Goal: Task Accomplishment & Management: Manage account settings

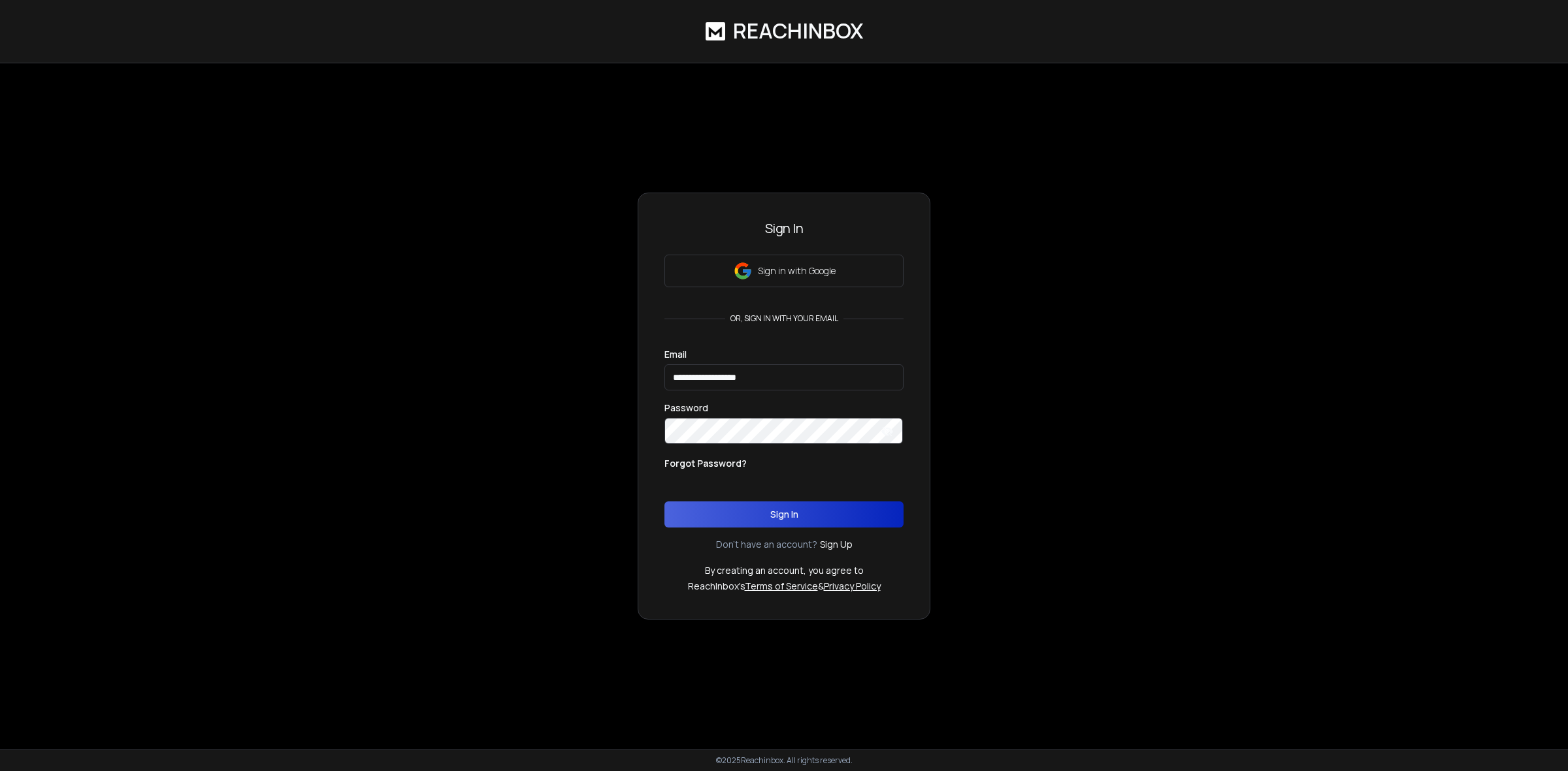
click at [771, 377] on input "**********" at bounding box center [784, 377] width 239 height 26
type input "**********"
click at [742, 514] on button "Sign In" at bounding box center [784, 515] width 239 height 26
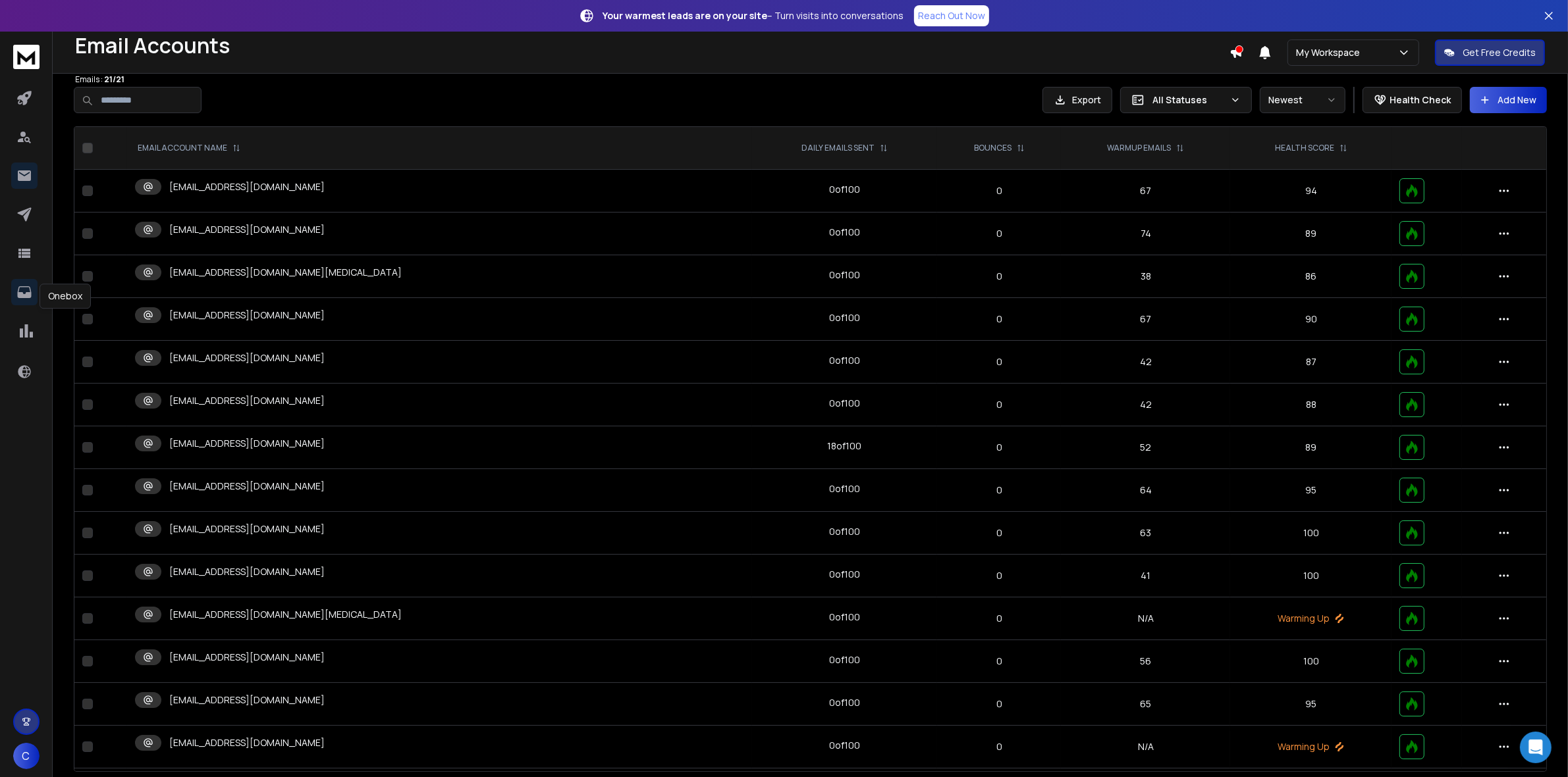
click at [24, 296] on icon at bounding box center [24, 292] width 16 height 16
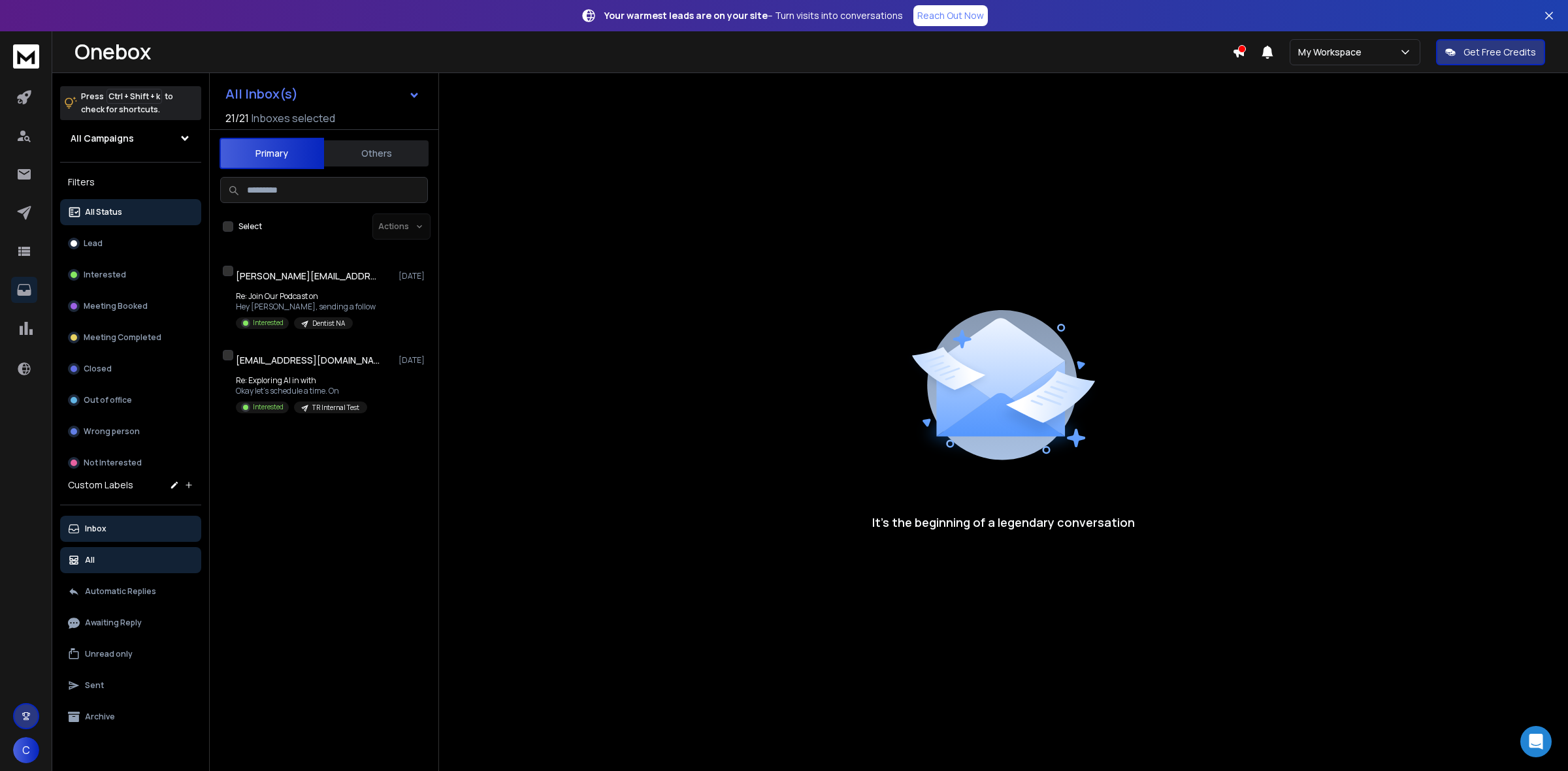
click at [92, 561] on p "All" at bounding box center [90, 560] width 10 height 10
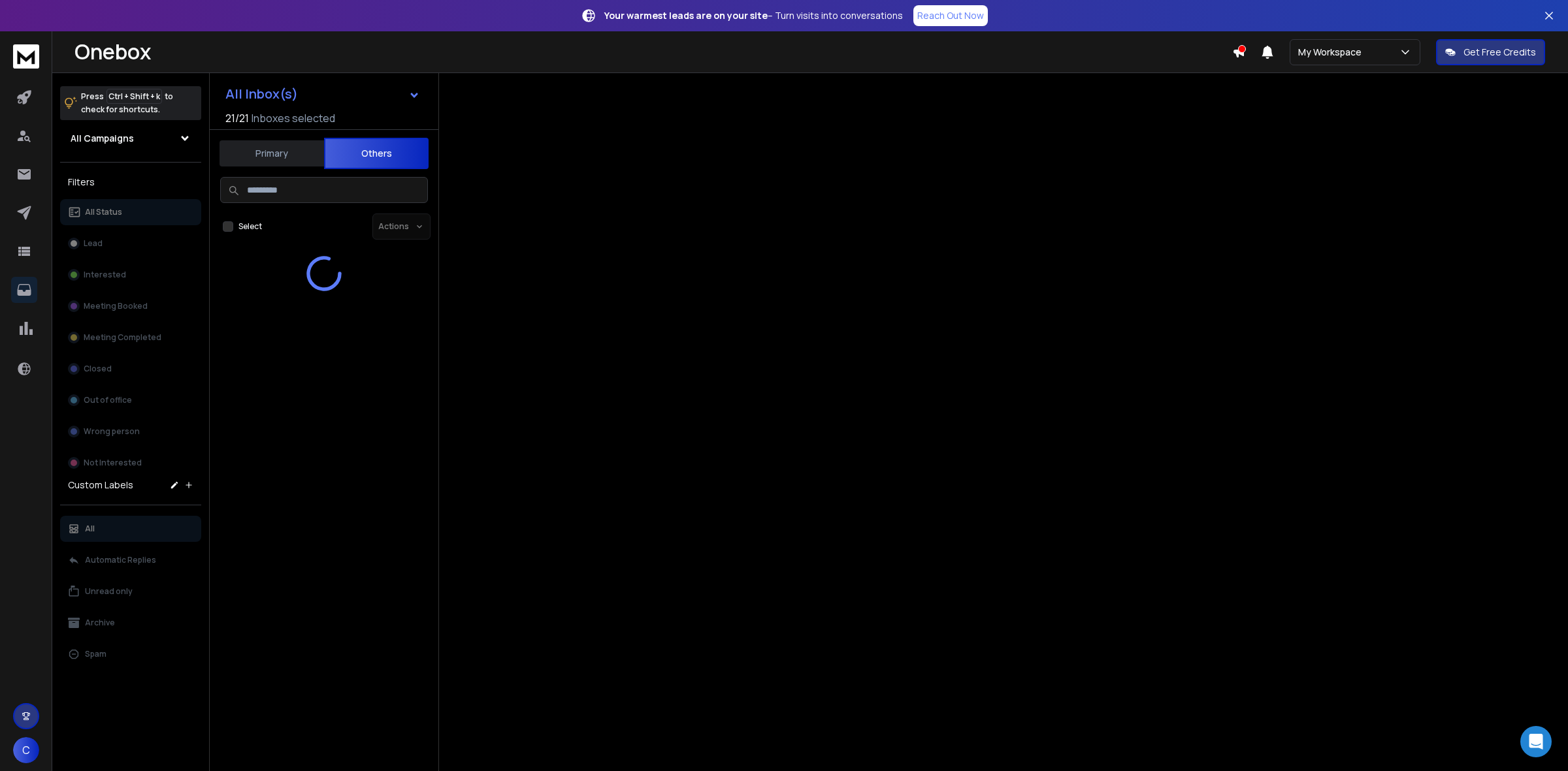
click at [388, 151] on button "Others" at bounding box center [376, 154] width 104 height 32
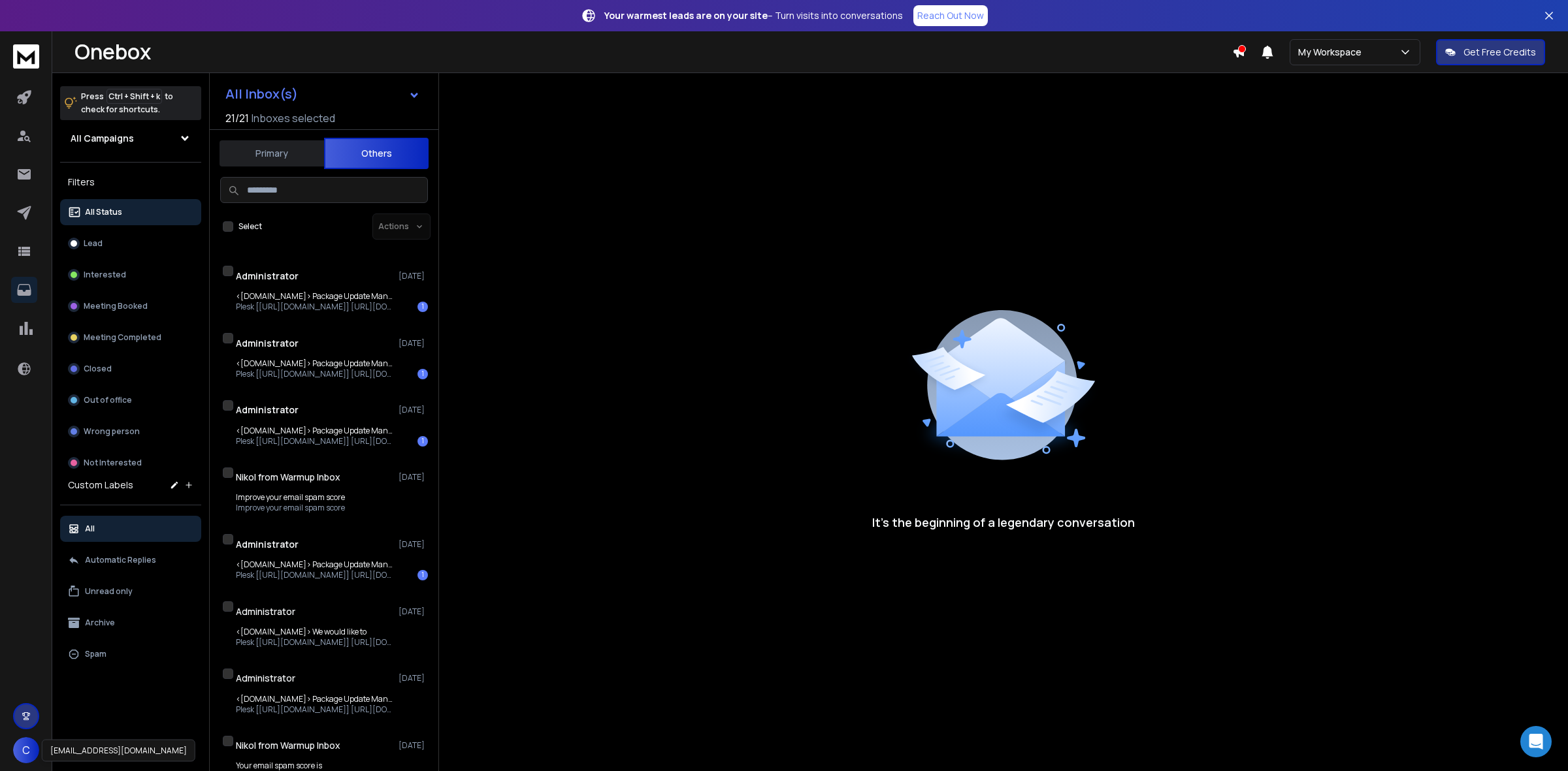
click at [31, 752] on span "C" at bounding box center [26, 750] width 26 height 26
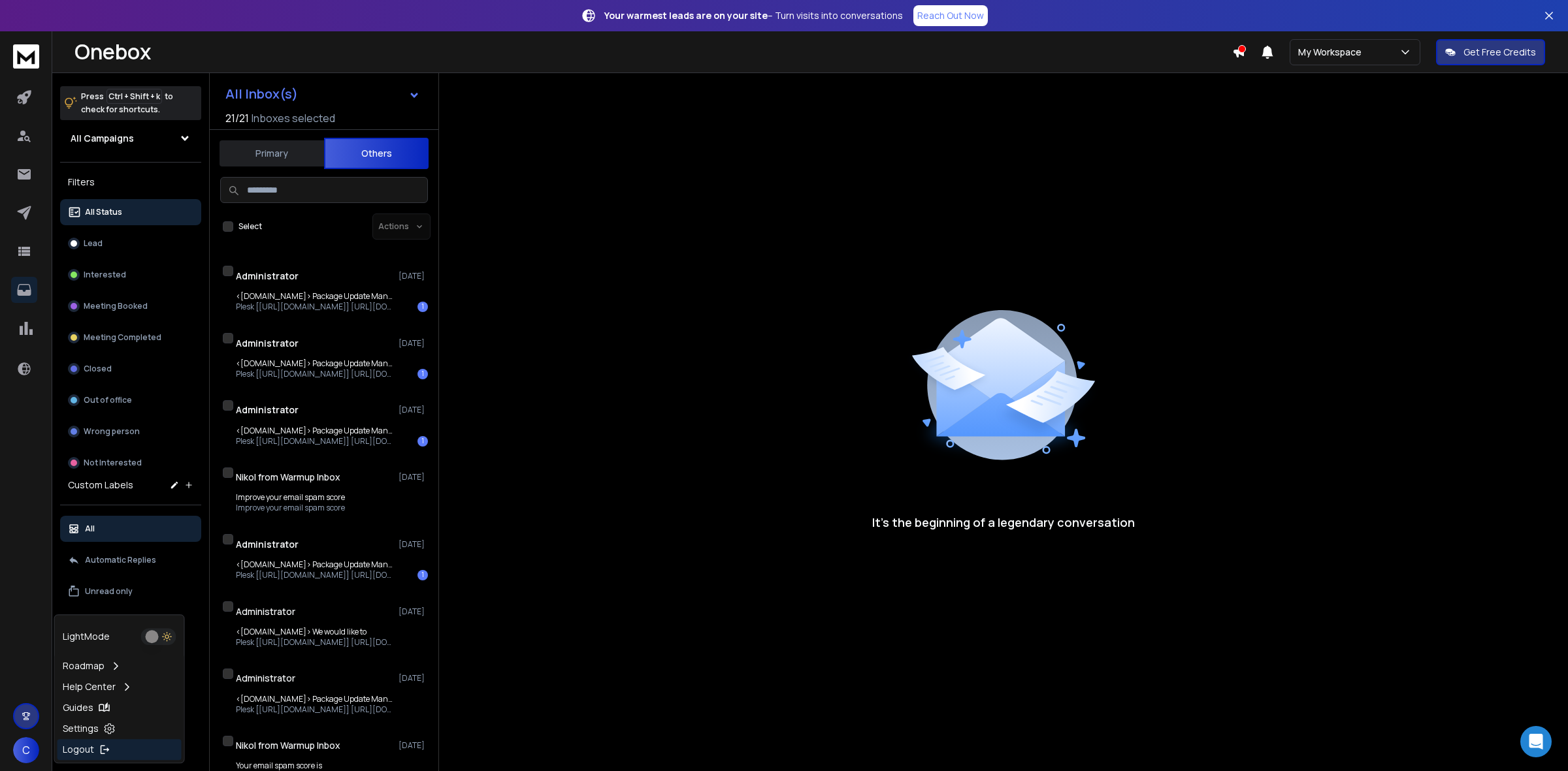
click at [88, 748] on p "Logout" at bounding box center [78, 750] width 32 height 13
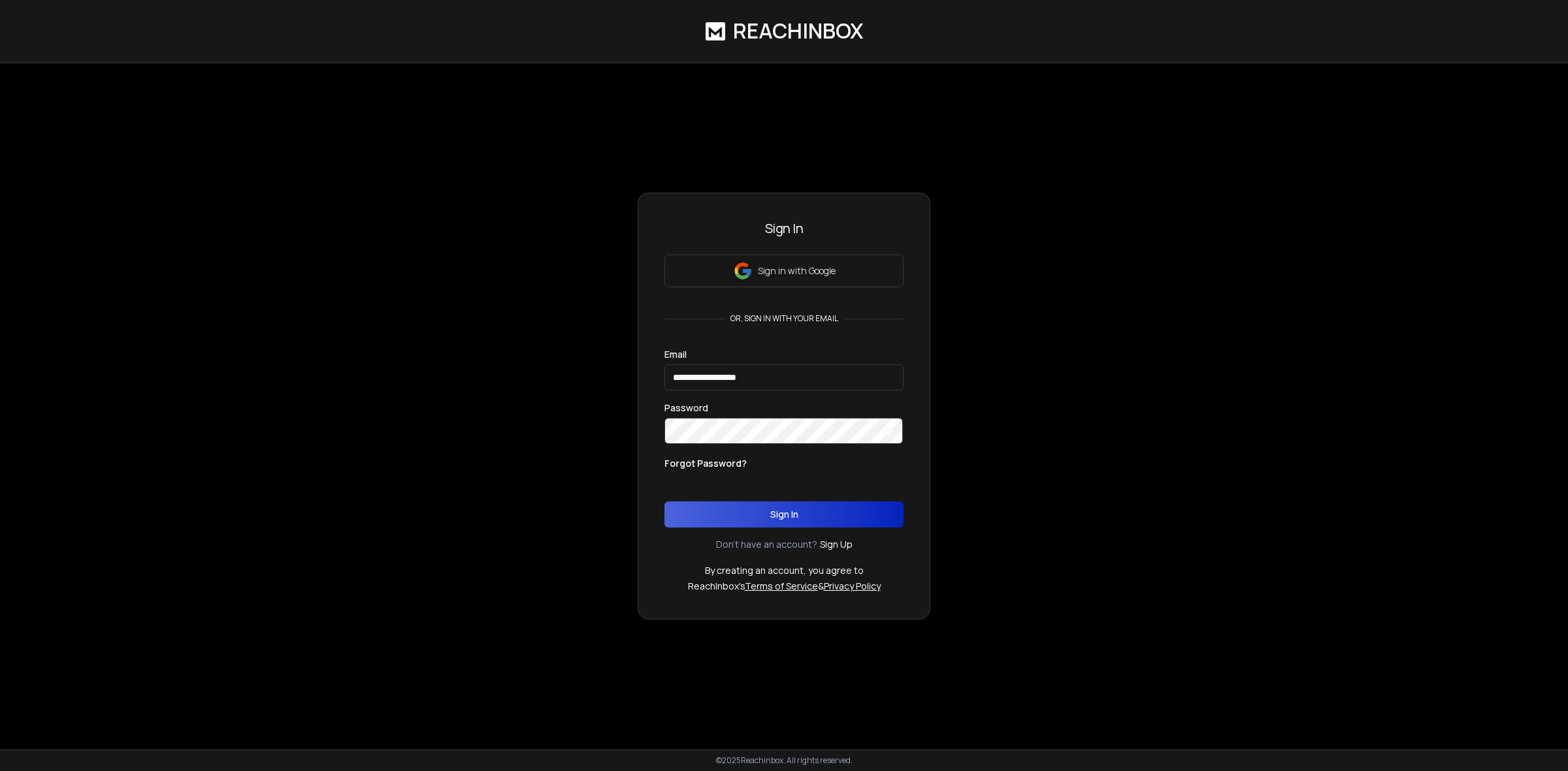
click at [764, 384] on input "**********" at bounding box center [784, 377] width 239 height 26
type input "**********"
drag, startPoint x: 738, startPoint y: 521, endPoint x: 713, endPoint y: 524, distance: 25.2
click at [738, 520] on button "Sign In" at bounding box center [784, 515] width 239 height 26
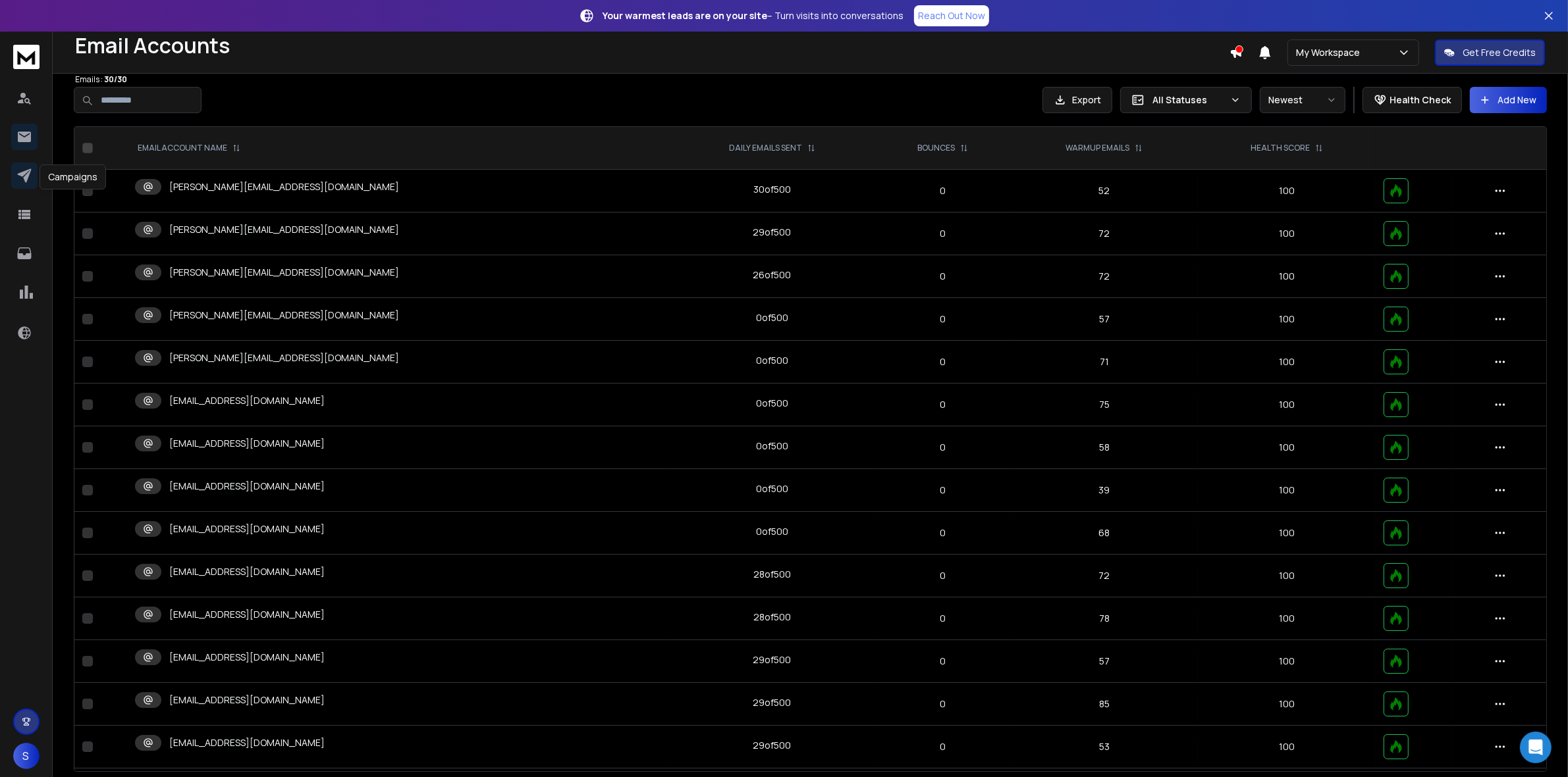
click at [24, 184] on icon at bounding box center [24, 175] width 16 height 16
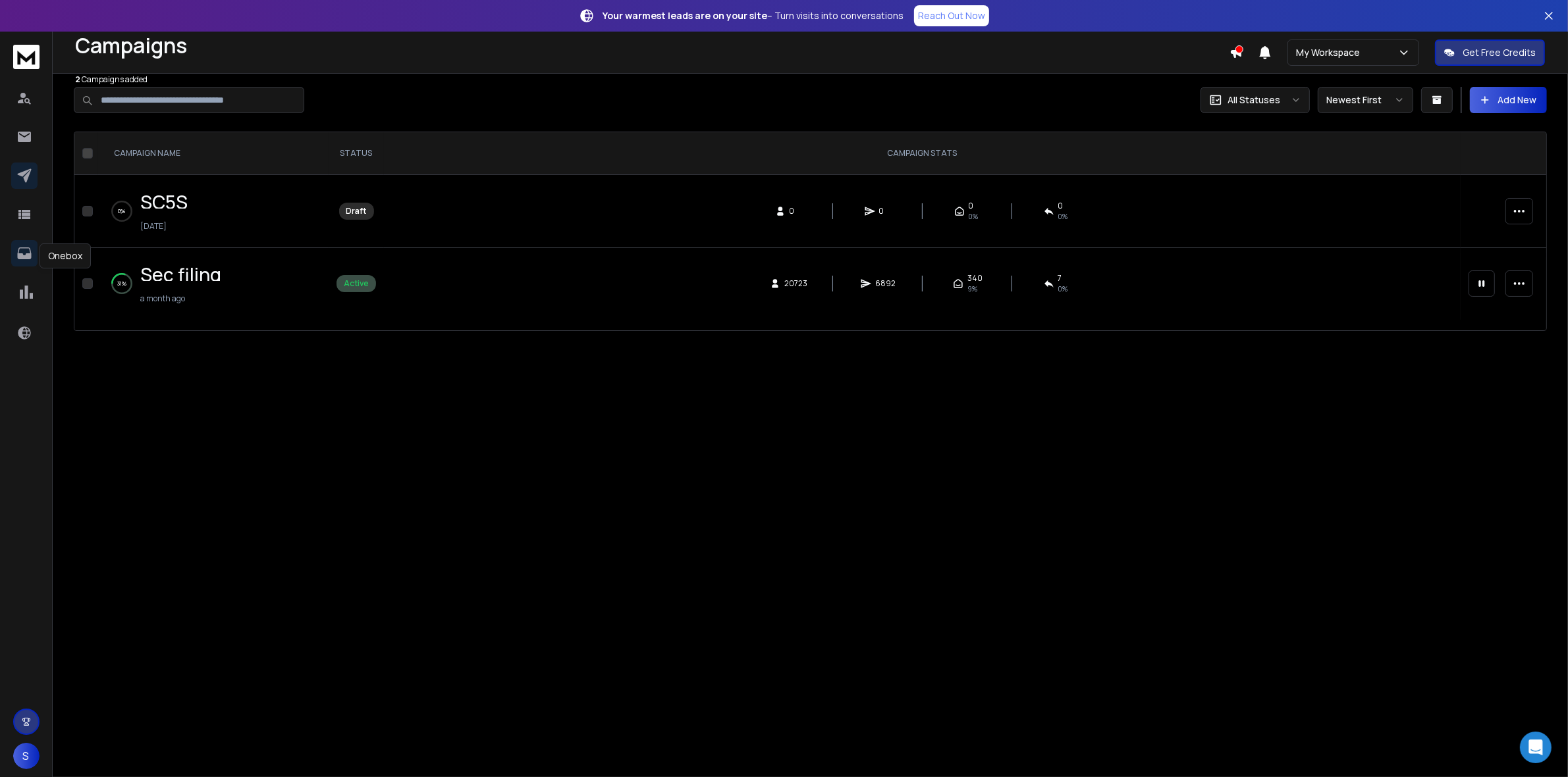
click at [18, 259] on icon at bounding box center [24, 253] width 14 height 12
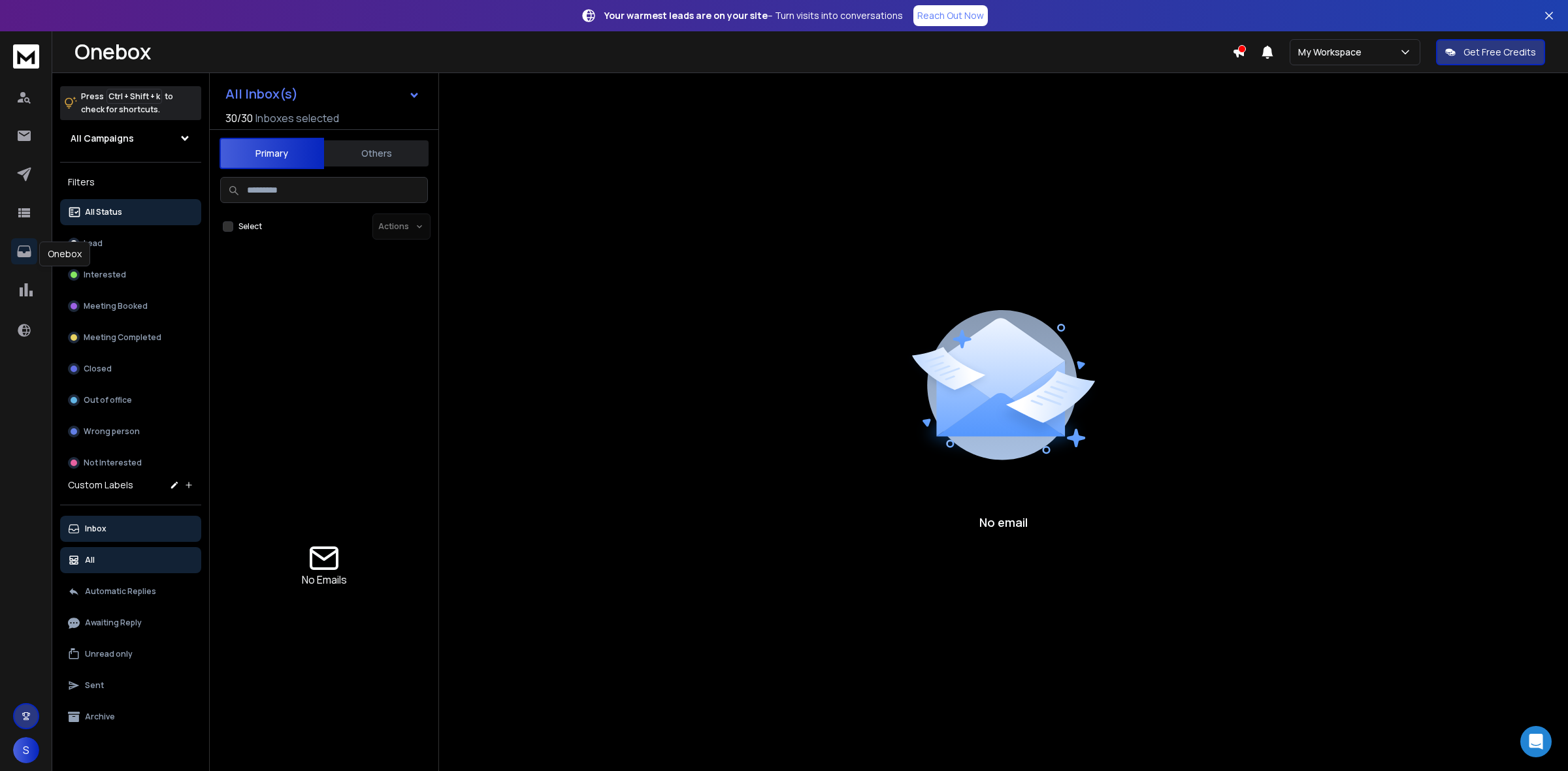
click at [95, 569] on button "All" at bounding box center [130, 560] width 141 height 26
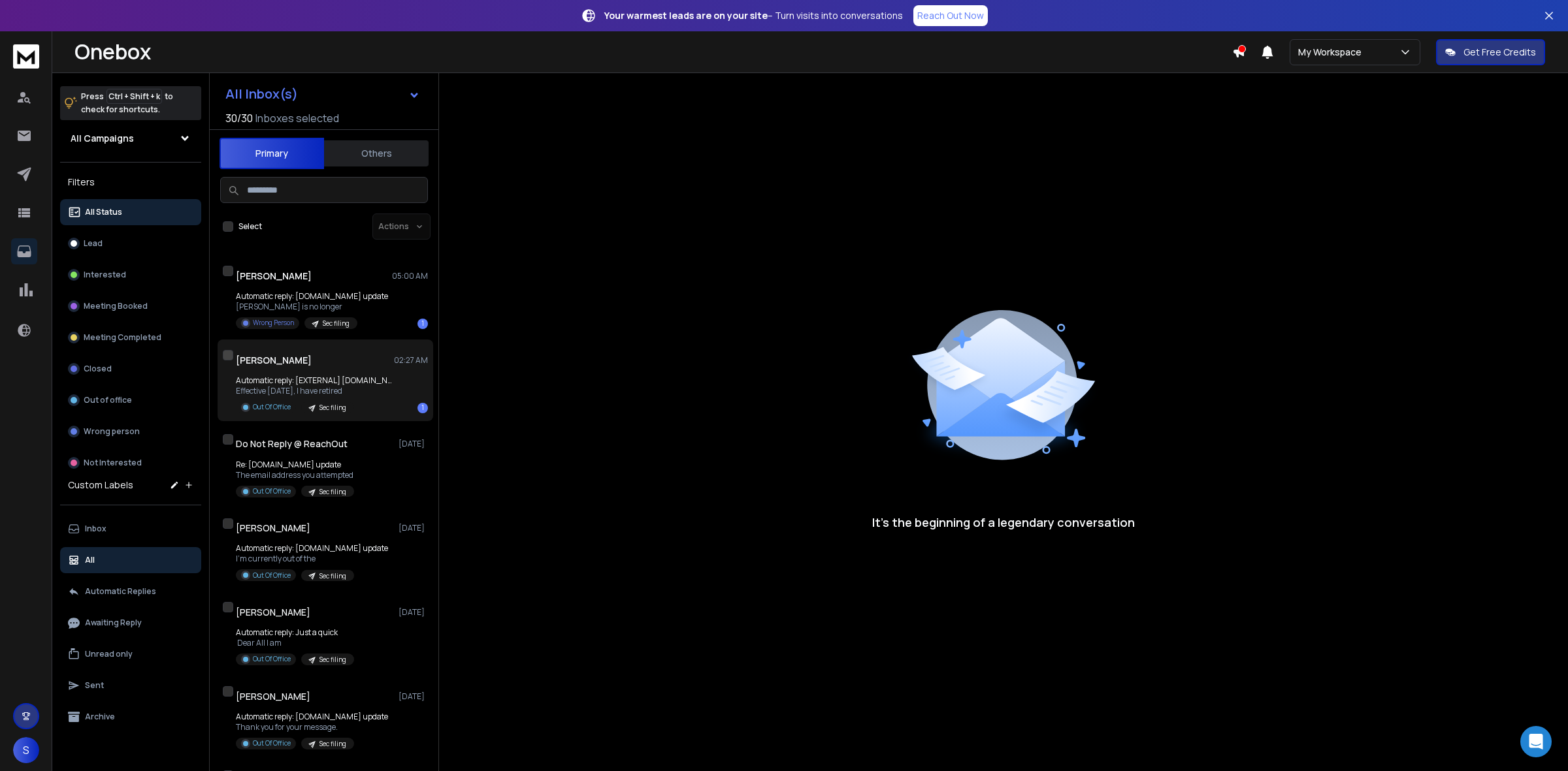
click at [370, 380] on p "Automatic reply: [EXTERNAL] FreeEdgar.com update" at bounding box center [314, 380] width 157 height 10
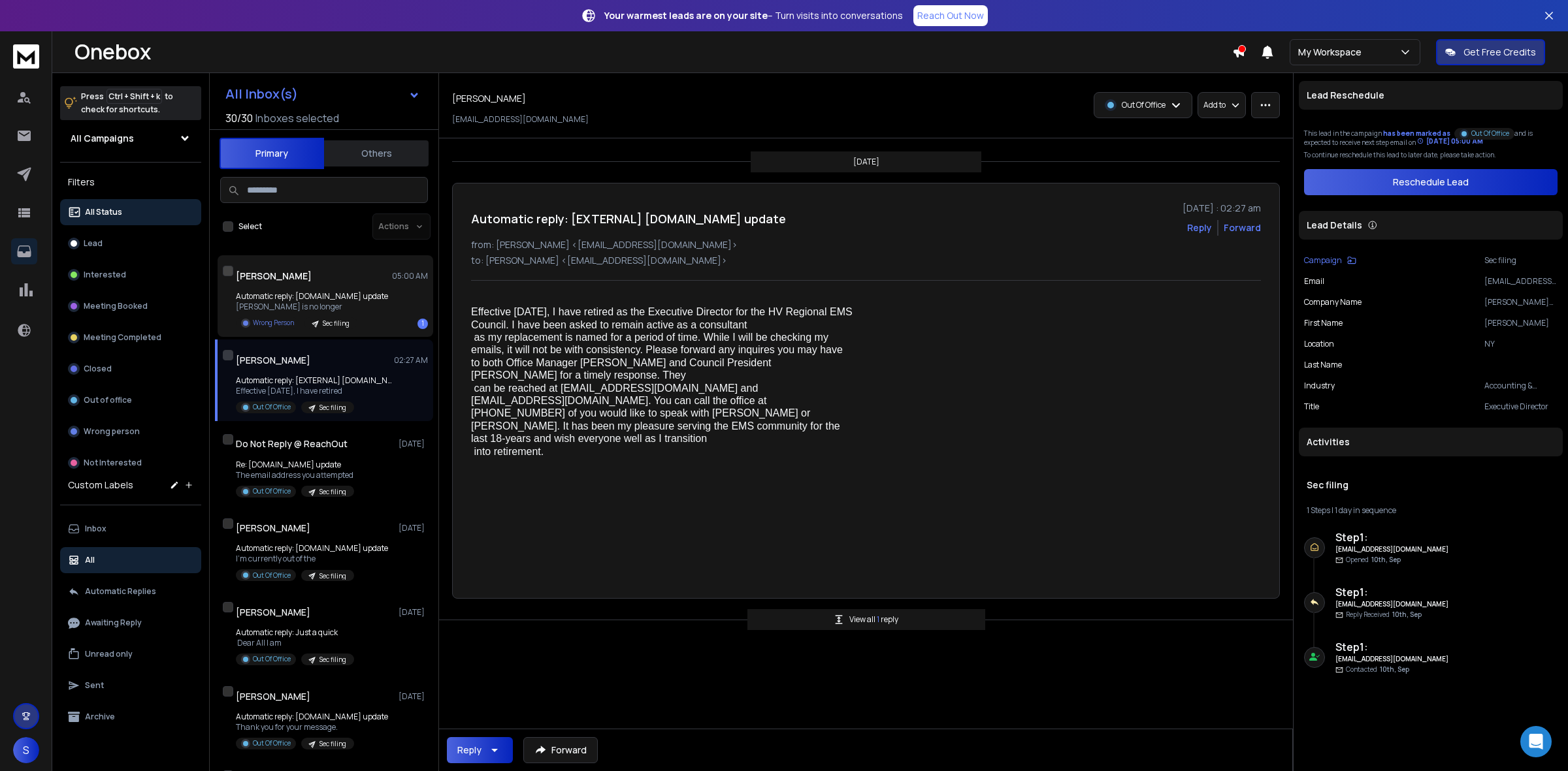
click at [384, 302] on div "Automatic reply: FreeEdgar.com update Robin Nevi is no longer Wrong Person Sec …" at bounding box center [331, 310] width 192 height 38
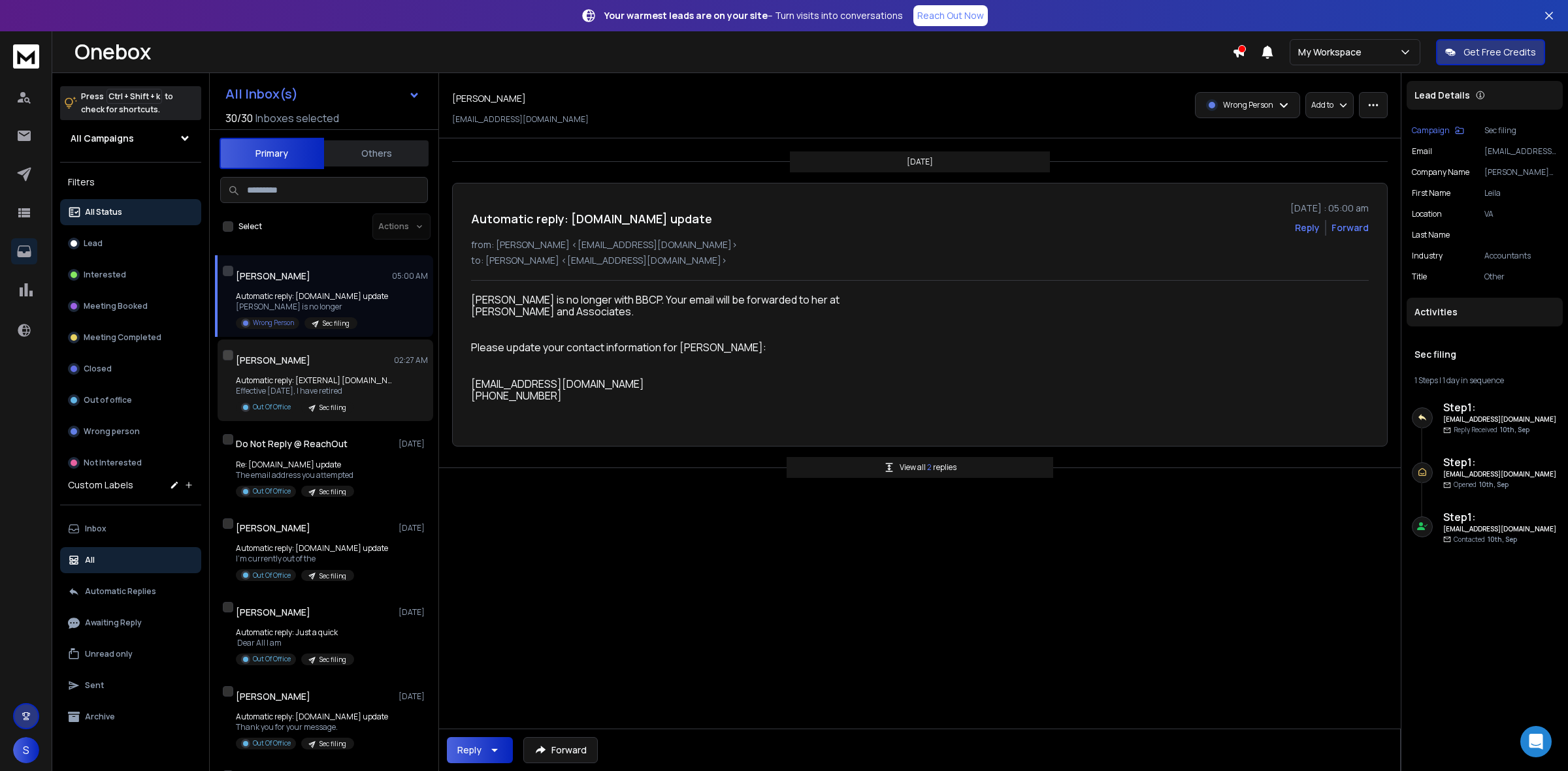
click at [379, 375] on p "Automatic reply: [EXTERNAL] FreeEdgar.com update" at bounding box center [314, 380] width 157 height 10
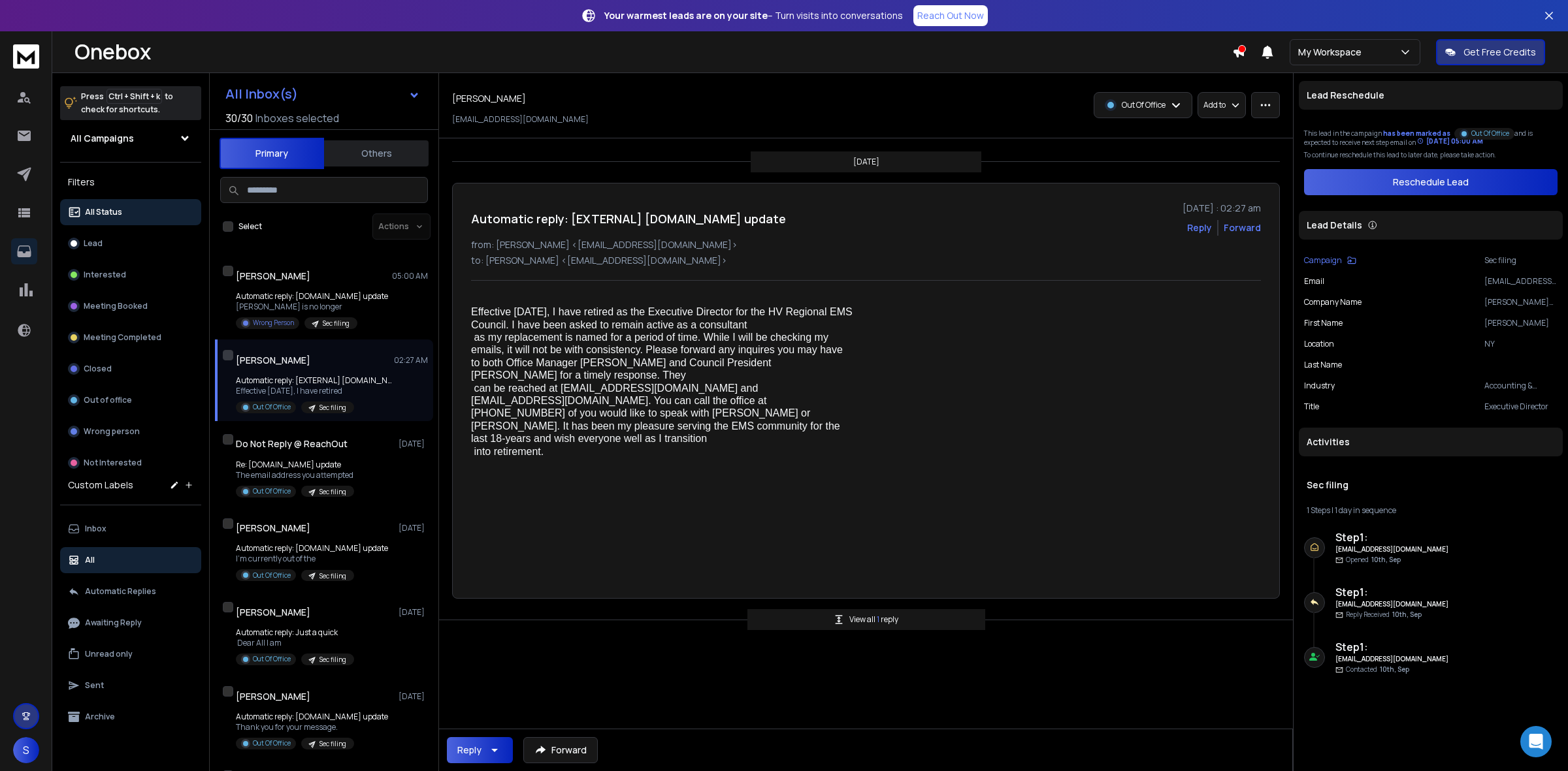
click at [393, 153] on button "Others" at bounding box center [376, 153] width 104 height 29
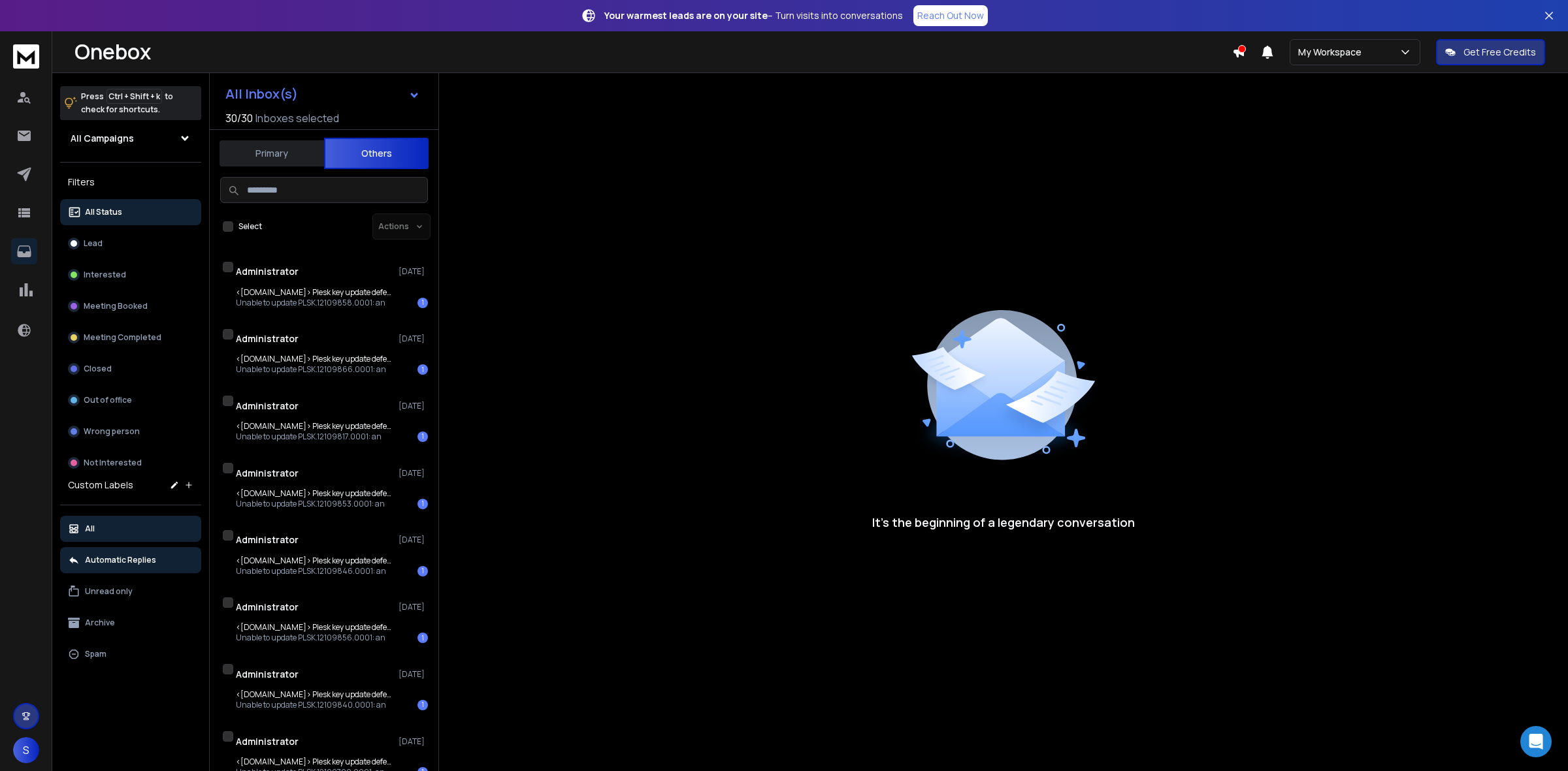
scroll to position [1714, 0]
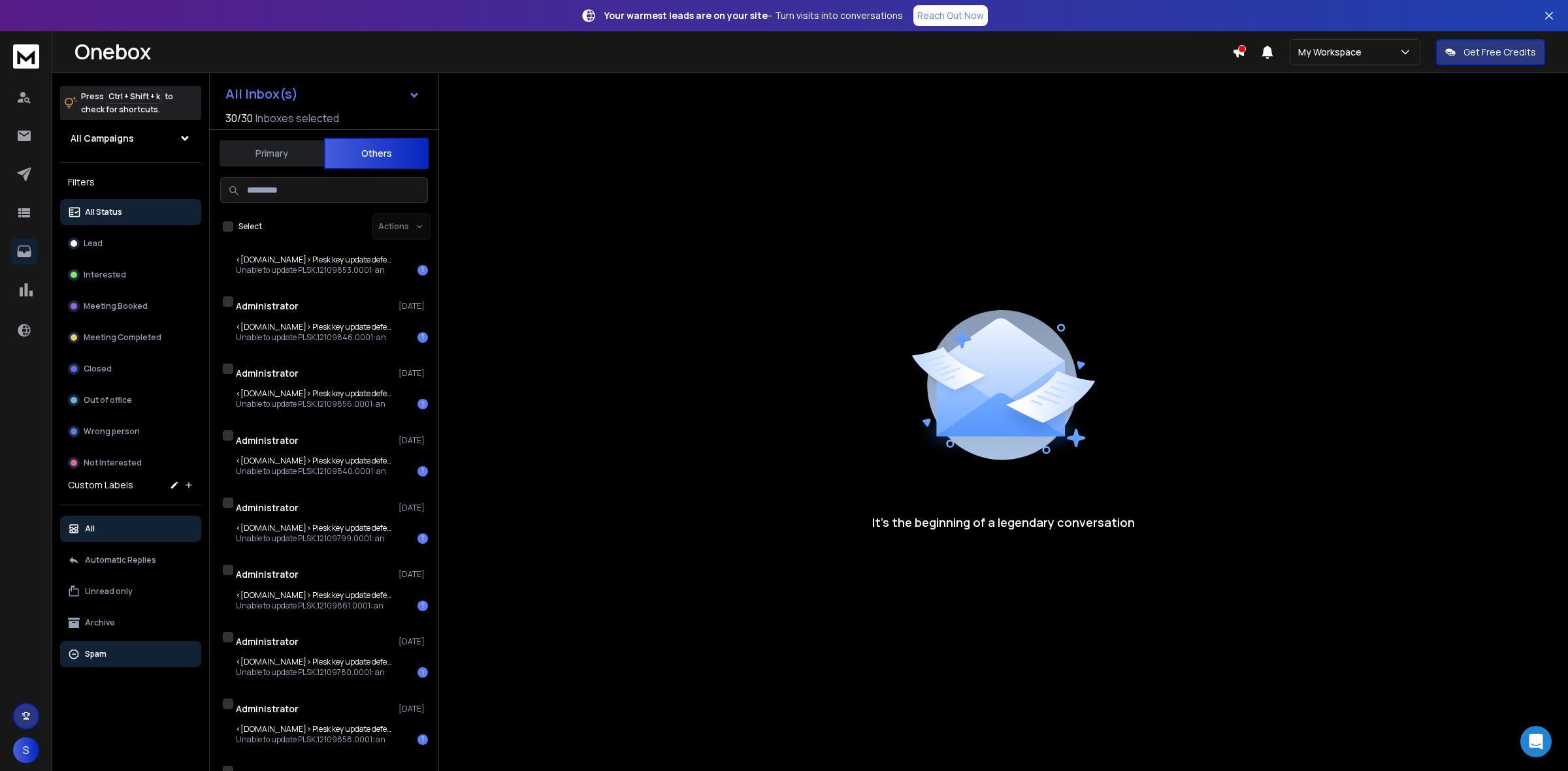
click at [95, 653] on p "Spam" at bounding box center [96, 654] width 21 height 10
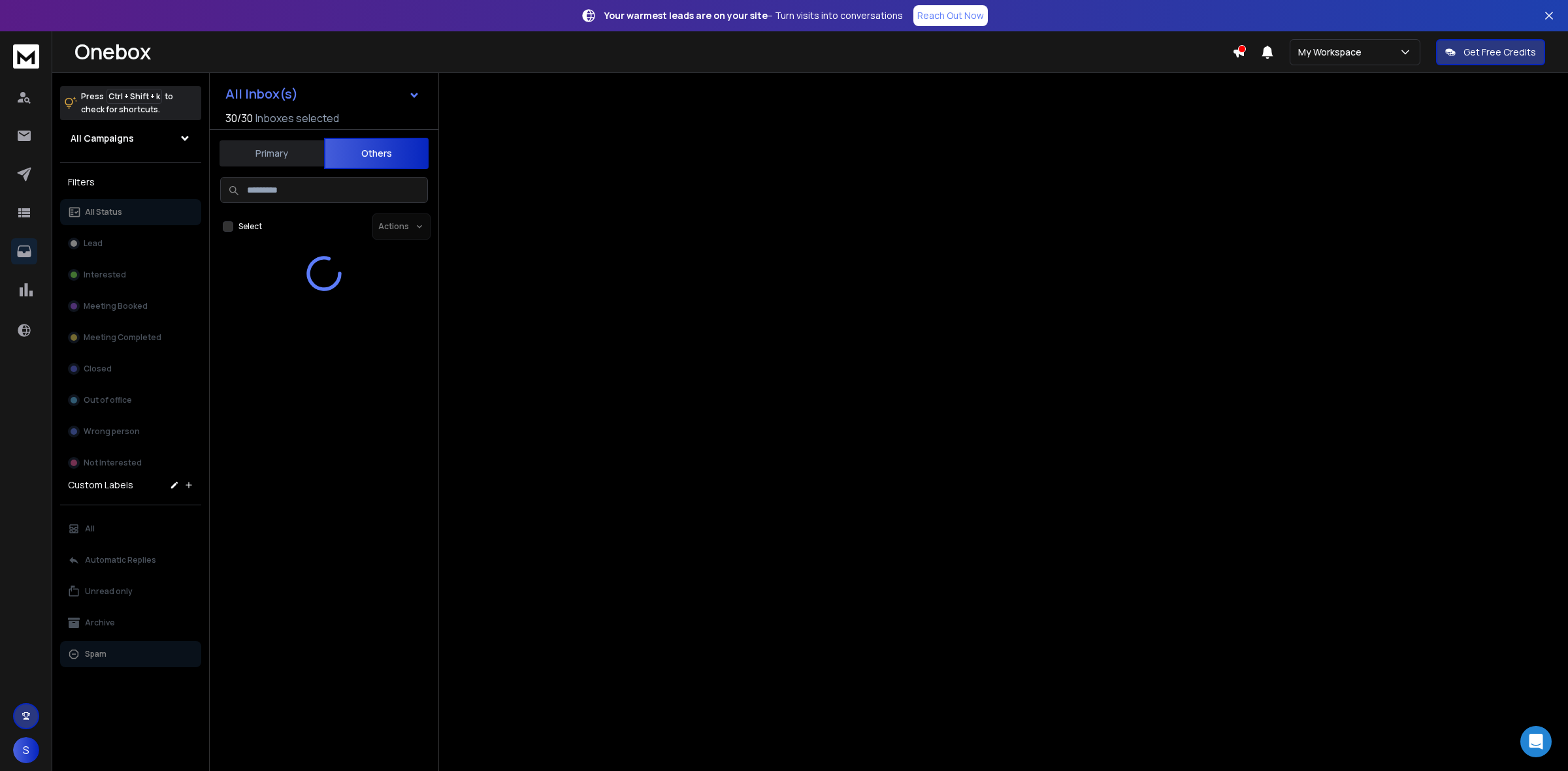
scroll to position [0, 0]
